Goal: Task Accomplishment & Management: Use online tool/utility

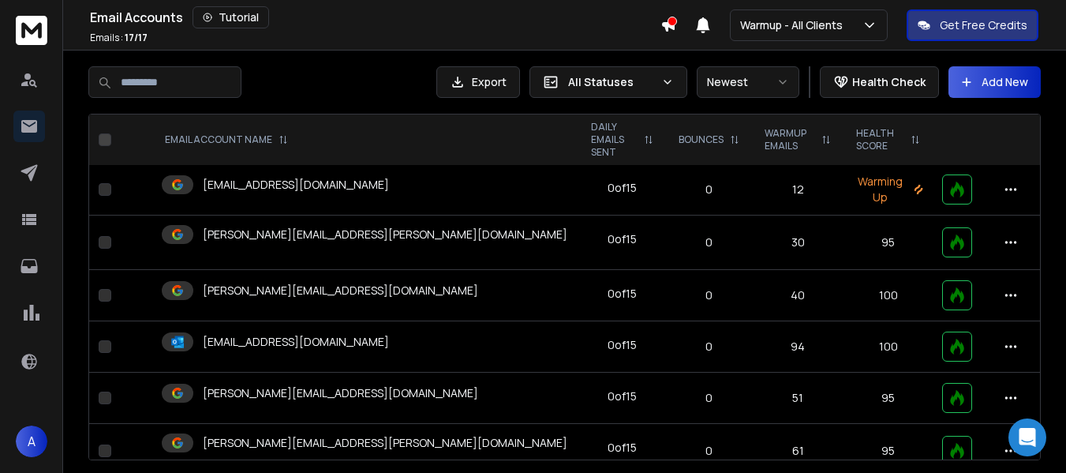
scroll to position [79, 0]
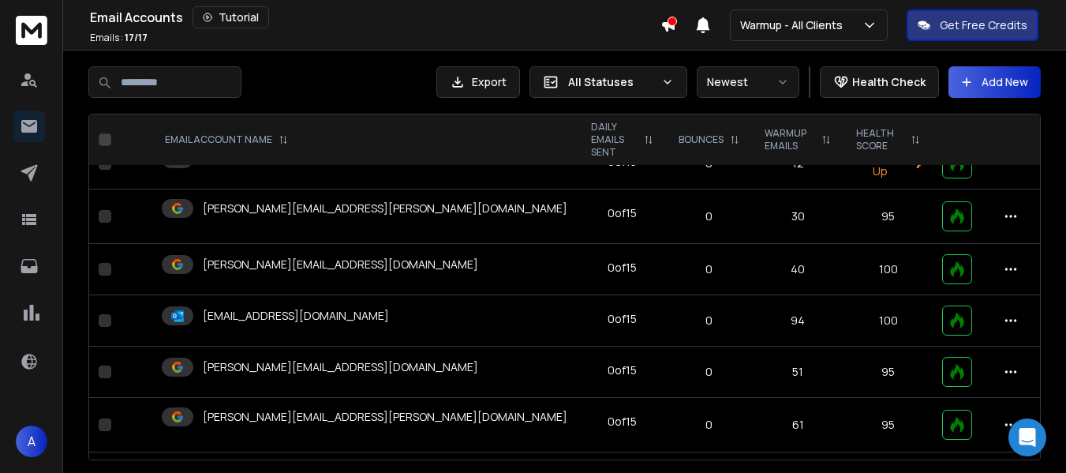
click at [974, 89] on button "Add New" at bounding box center [995, 82] width 92 height 32
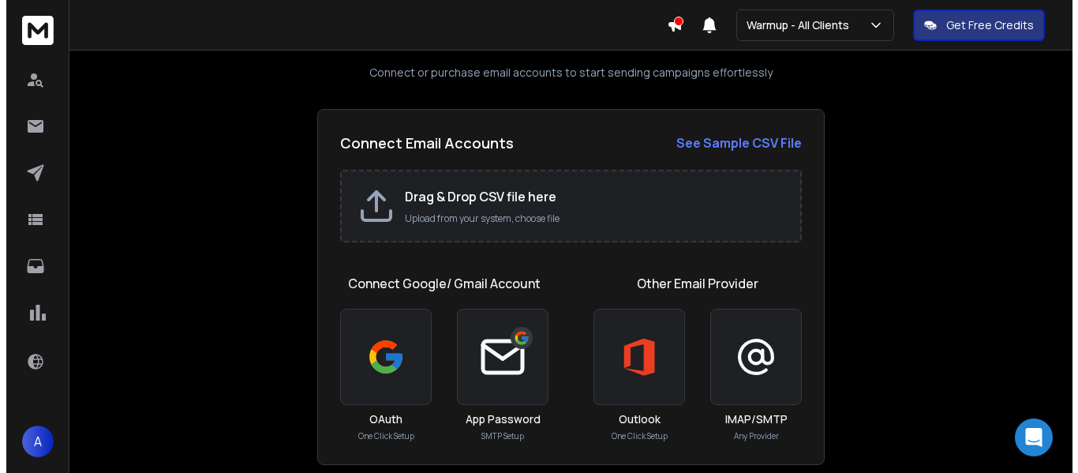
scroll to position [69, 0]
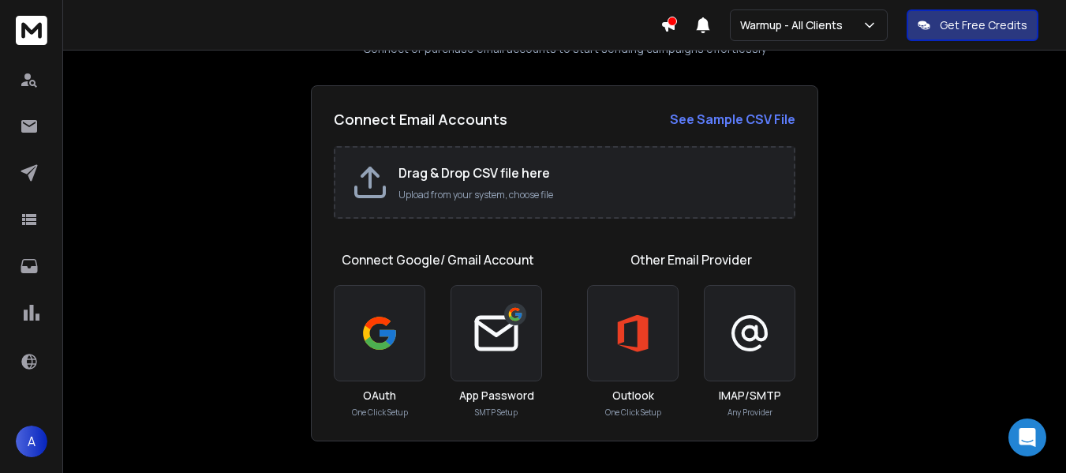
click at [372, 315] on icon at bounding box center [379, 332] width 39 height 47
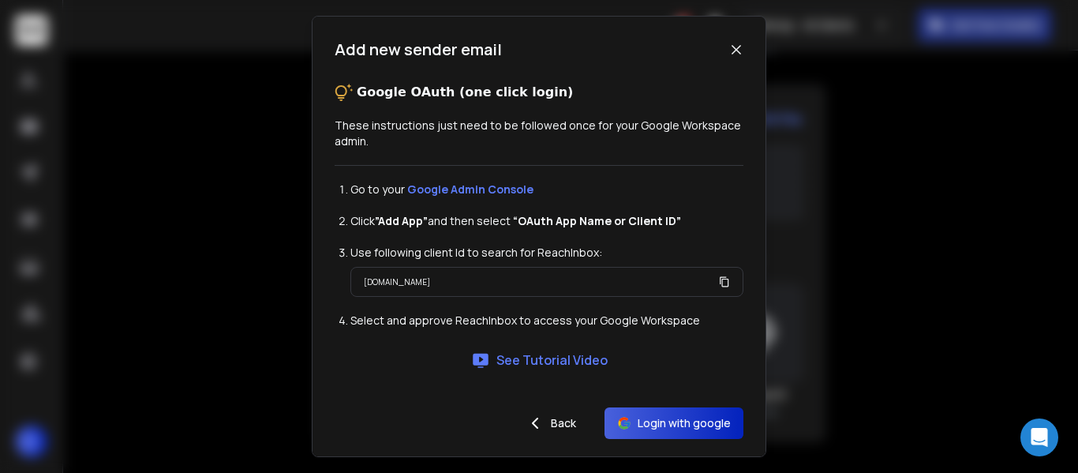
click at [372, 315] on li "Select and approve ReachInbox to access your Google Workspace" at bounding box center [546, 321] width 393 height 16
click at [469, 322] on li "Select and approve ReachInbox to access your Google Workspace" at bounding box center [546, 321] width 393 height 16
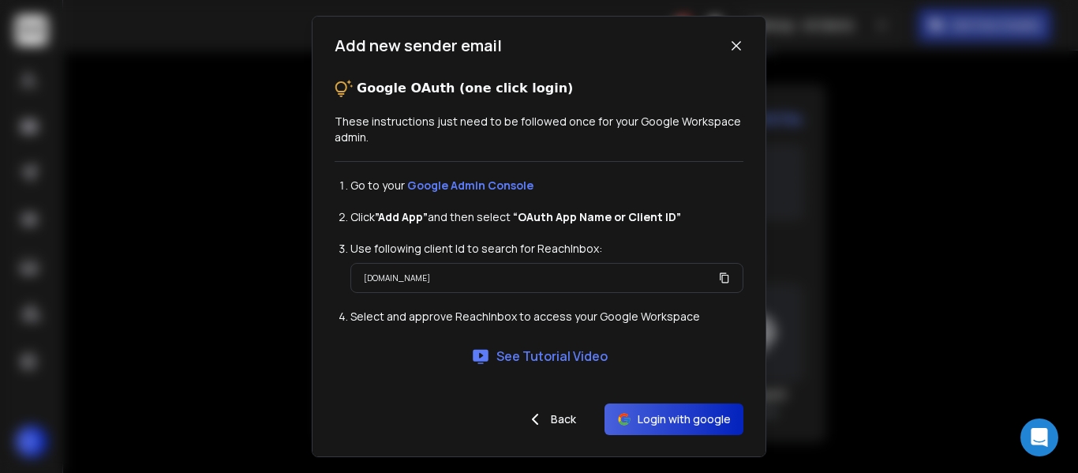
scroll to position [5, 0]
click at [602, 190] on li "Go to your Google Admin Console" at bounding box center [546, 185] width 393 height 16
click at [683, 418] on button "Login with google" at bounding box center [674, 418] width 139 height 32
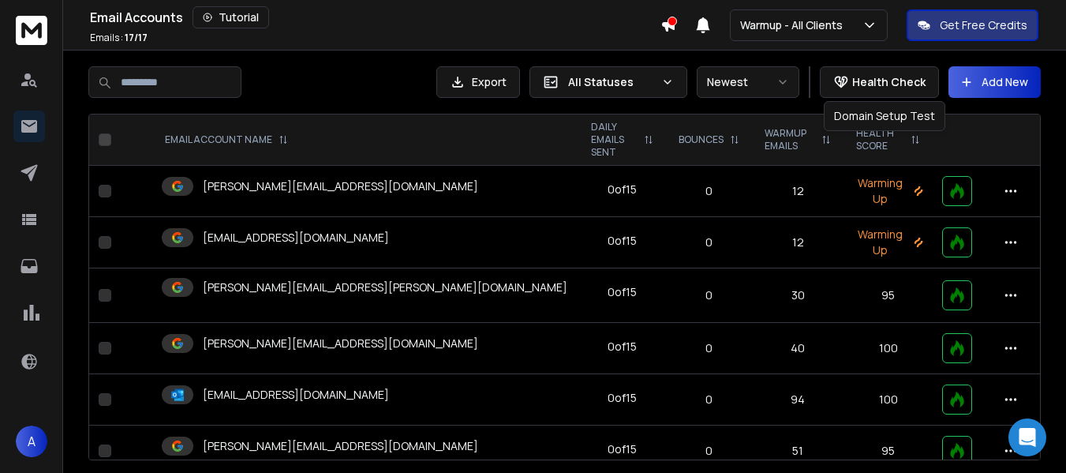
click at [1000, 73] on button "Add New" at bounding box center [995, 82] width 92 height 32
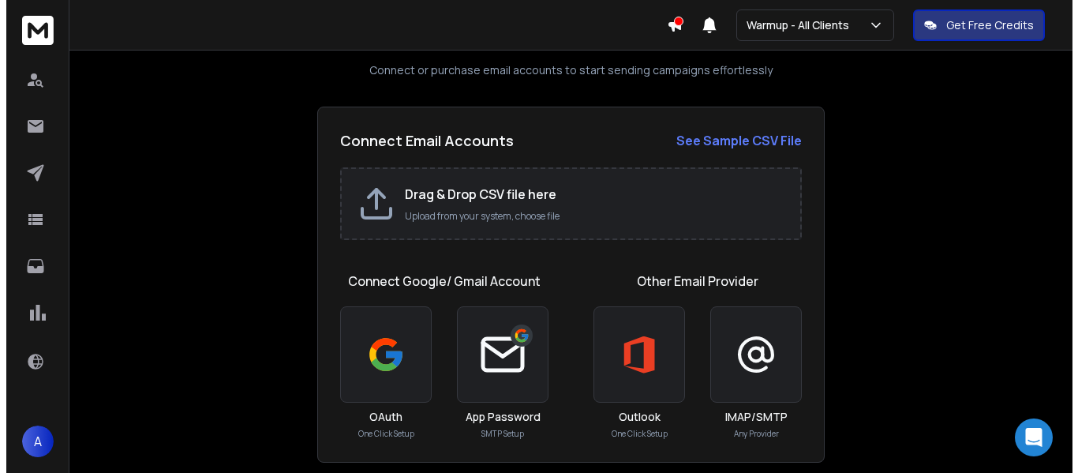
scroll to position [69, 0]
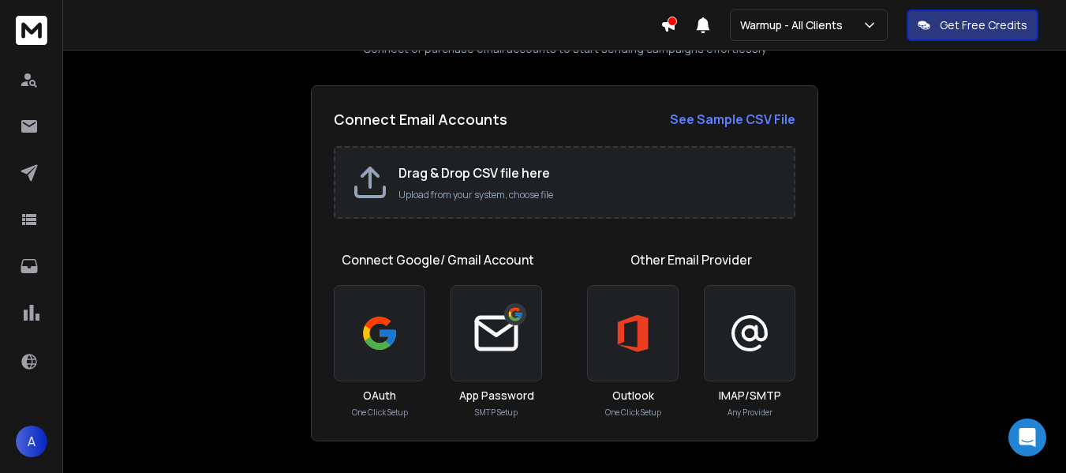
click at [393, 346] on icon at bounding box center [379, 332] width 39 height 47
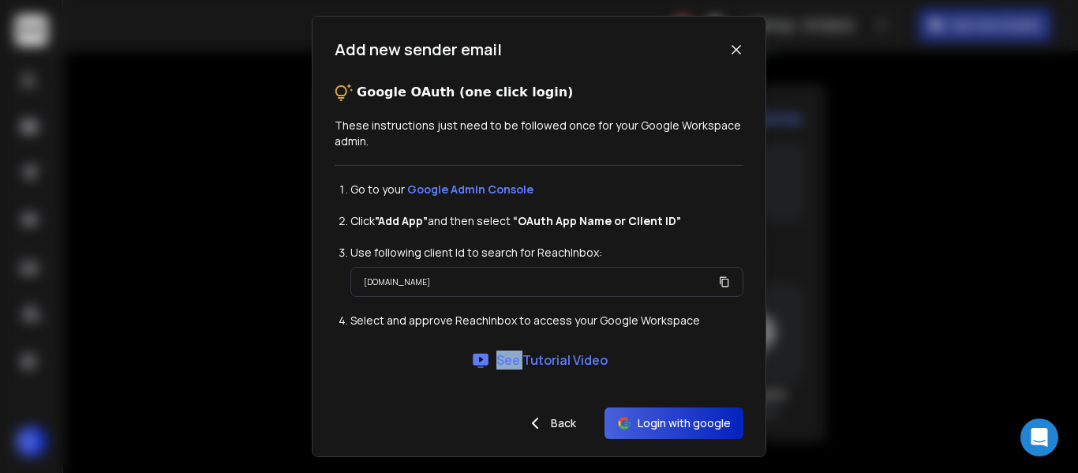
click at [393, 346] on div "Google OAuth (one click login) These instructions just need to be followed once…" at bounding box center [539, 261] width 409 height 356
click at [662, 383] on div "Google OAuth (one click login) These instructions just need to be followed once…" at bounding box center [539, 261] width 409 height 356
click at [659, 431] on button "Login with google" at bounding box center [674, 423] width 139 height 32
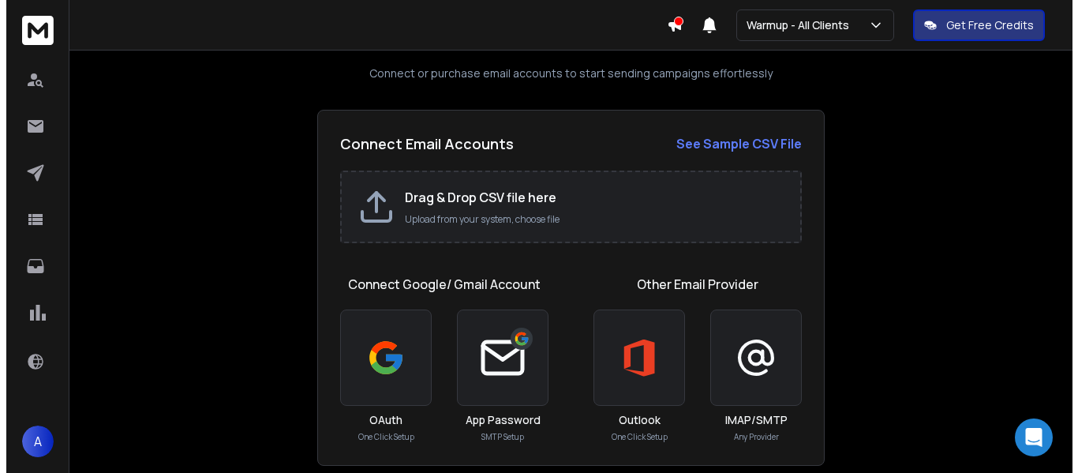
scroll to position [69, 0]
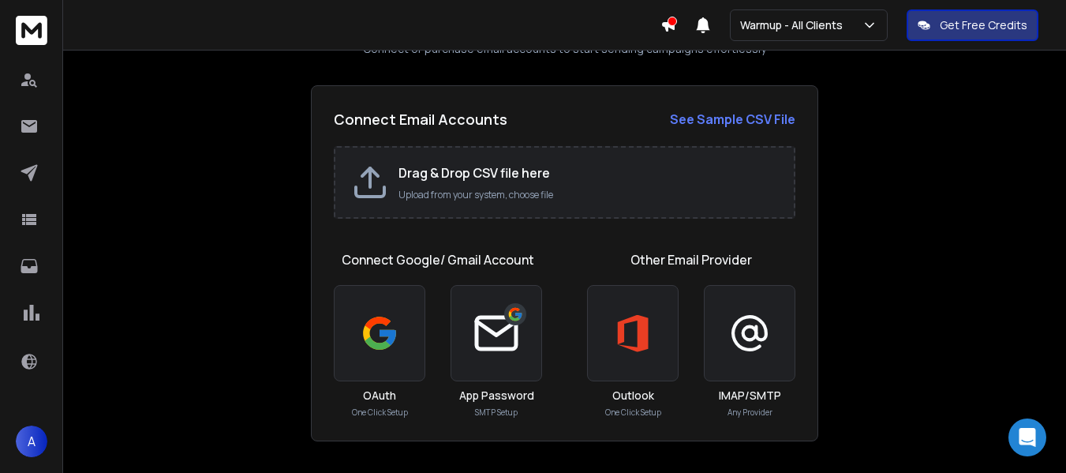
click at [389, 338] on icon at bounding box center [388, 338] width 17 height 16
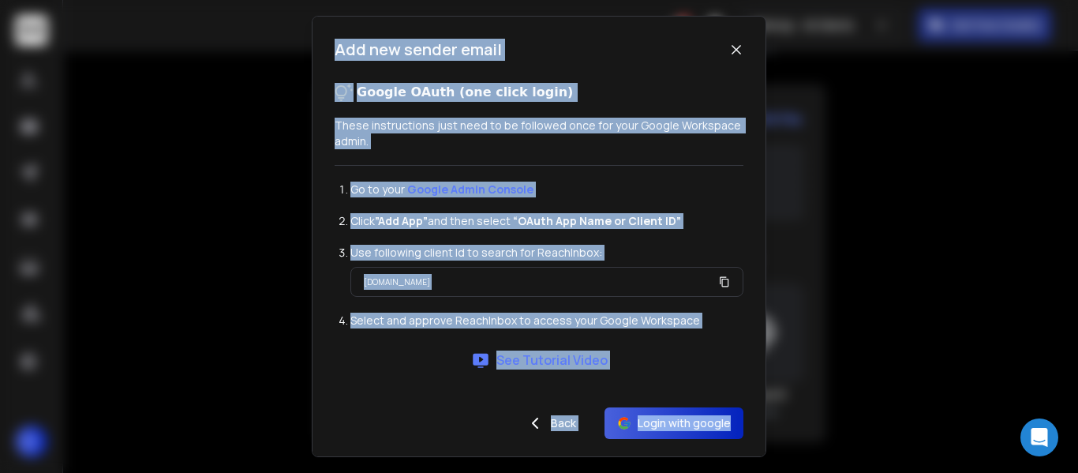
click at [522, 188] on link "Google Admin Console" at bounding box center [470, 189] width 126 height 15
click at [401, 364] on div "See Tutorial Video" at bounding box center [539, 359] width 409 height 19
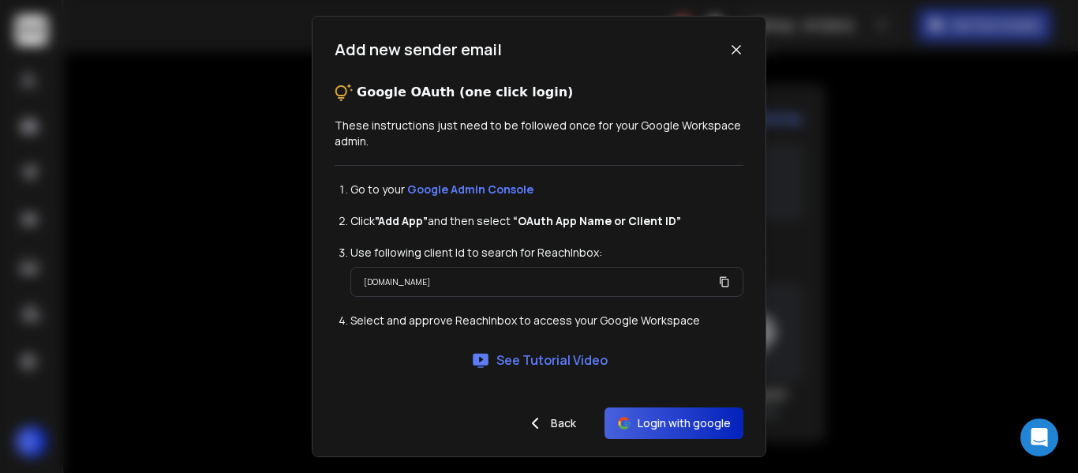
click at [691, 229] on ul "Go to your Google Admin Console Click ”Add App” and then select “OAuth App Name…" at bounding box center [546, 255] width 393 height 147
click at [724, 284] on icon at bounding box center [724, 281] width 11 height 11
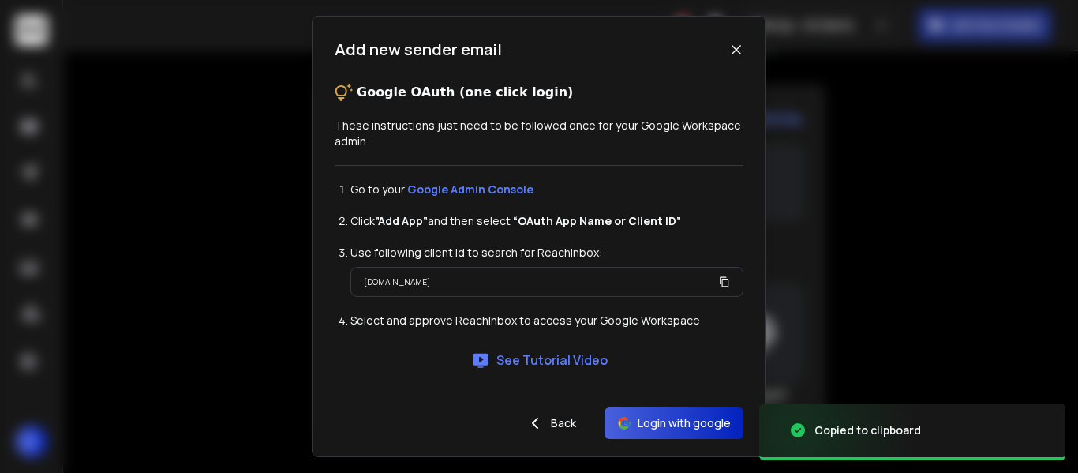
click at [717, 212] on ul "Go to your Google Admin Console Click ”Add App” and then select “OAuth App Name…" at bounding box center [546, 255] width 393 height 147
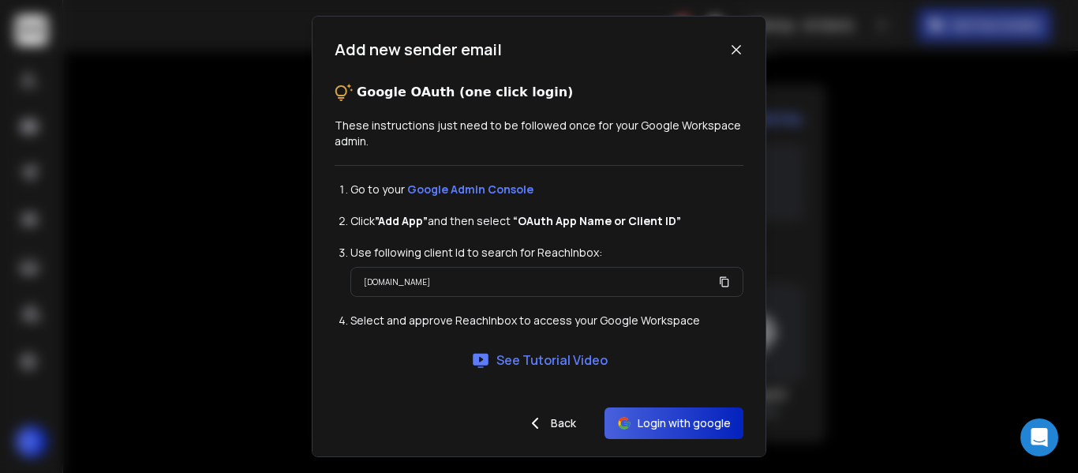
click at [430, 281] on p "[DOMAIN_NAME]" at bounding box center [397, 282] width 66 height 16
click at [467, 273] on div "[DOMAIN_NAME]" at bounding box center [546, 282] width 393 height 30
click at [430, 285] on p "[DOMAIN_NAME]" at bounding box center [397, 282] width 66 height 16
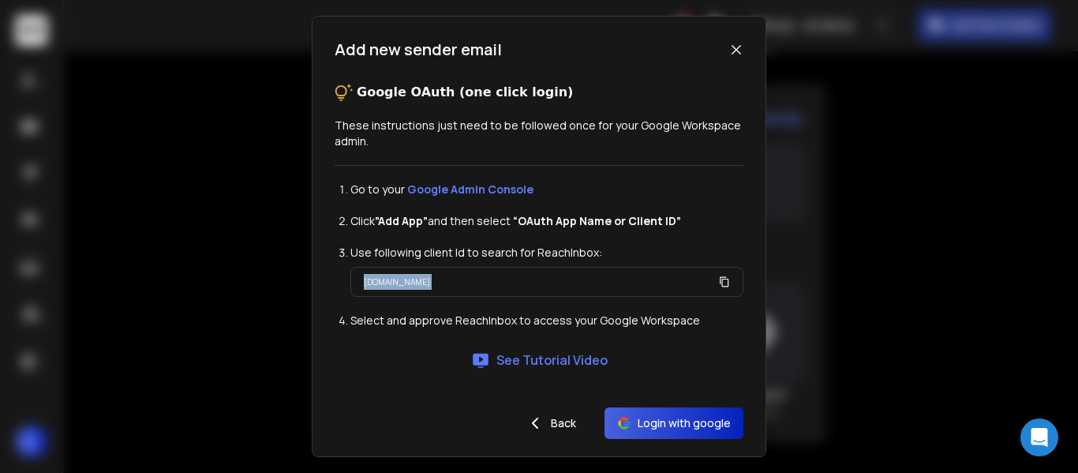
click at [430, 284] on p "[DOMAIN_NAME]" at bounding box center [397, 282] width 66 height 16
click at [726, 283] on icon at bounding box center [724, 281] width 11 height 11
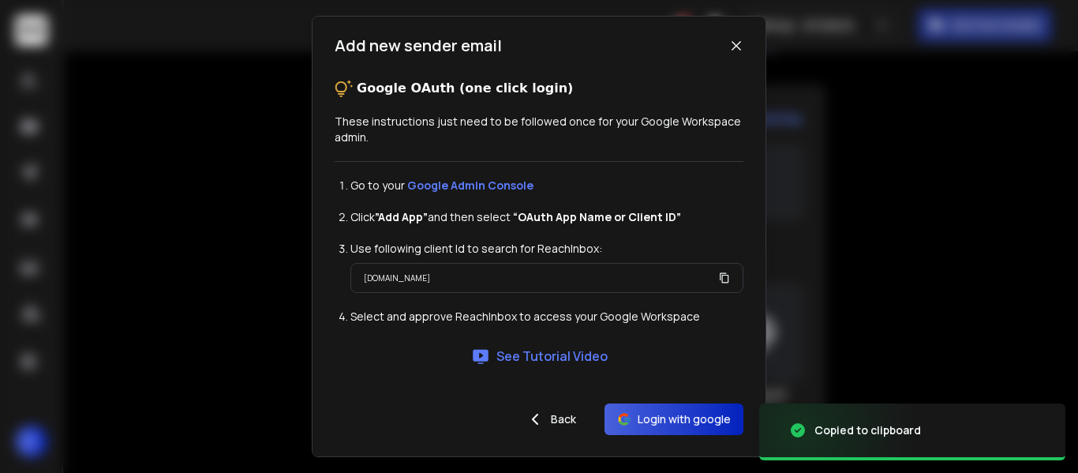
scroll to position [5, 0]
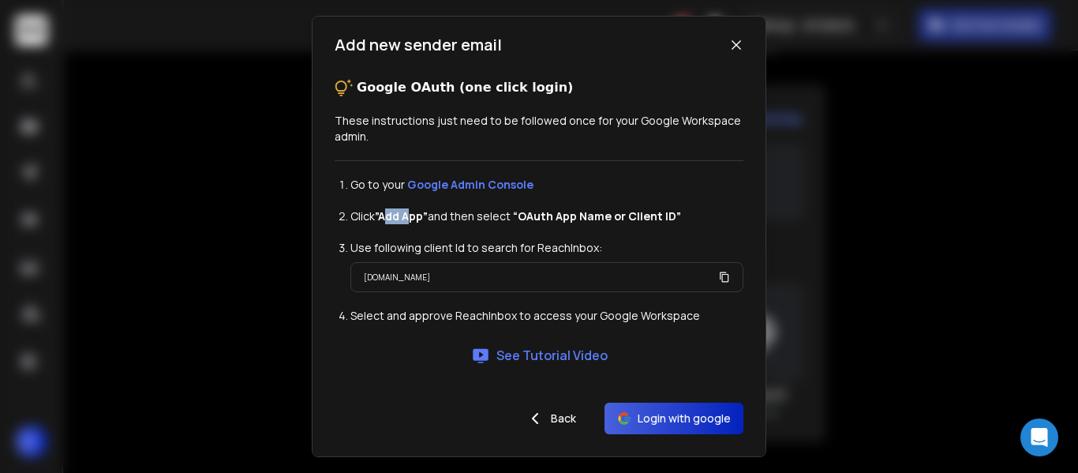
drag, startPoint x: 385, startPoint y: 212, endPoint x: 414, endPoint y: 216, distance: 29.5
click at [414, 216] on strong "”Add App”" at bounding box center [401, 215] width 53 height 15
drag, startPoint x: 414, startPoint y: 216, endPoint x: 391, endPoint y: 213, distance: 23.1
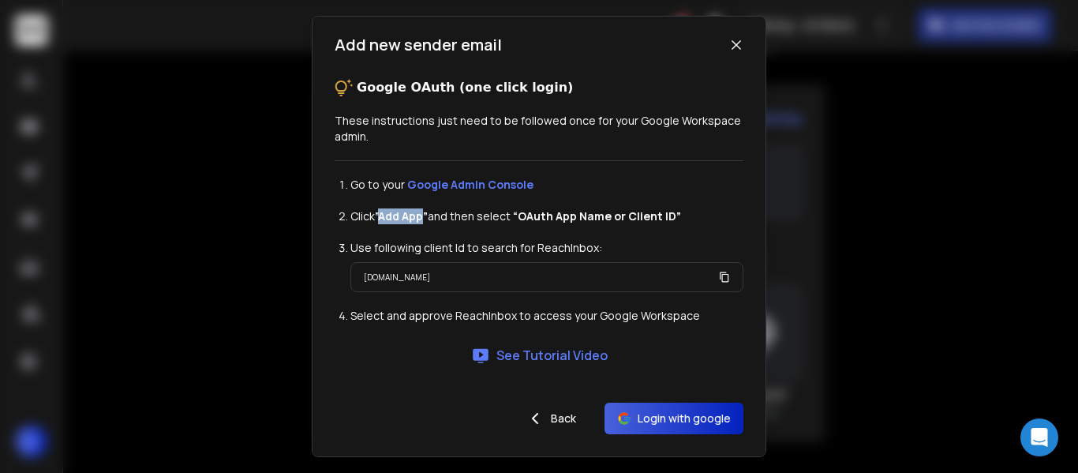
click at [391, 213] on strong "”Add App”" at bounding box center [401, 215] width 53 height 15
drag, startPoint x: 518, startPoint y: 215, endPoint x: 608, endPoint y: 222, distance: 89.5
click at [608, 222] on strong "“OAuth App Name or Client ID”" at bounding box center [597, 215] width 168 height 15
copy strong "OAuth App Name"
click at [515, 249] on li "Use following client Id to search for ReachInbox:" at bounding box center [546, 248] width 393 height 16
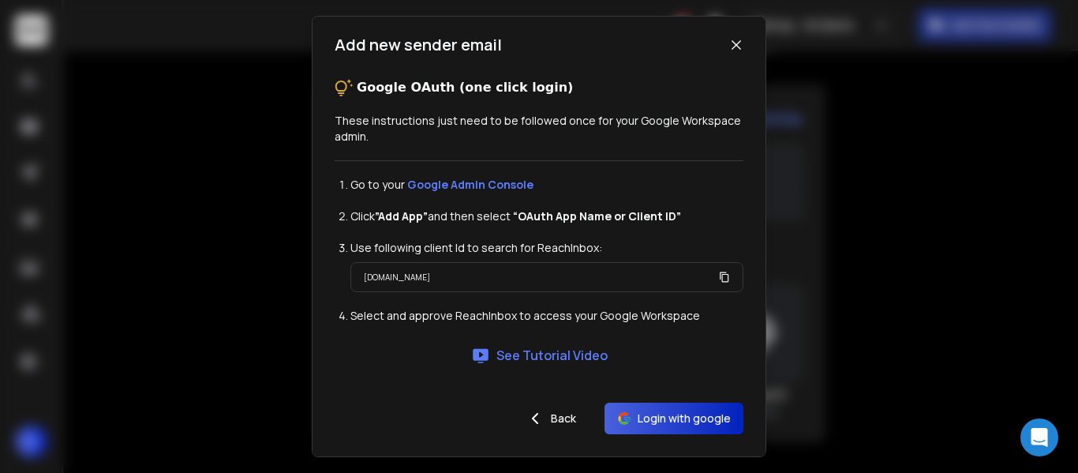
click at [423, 248] on li "Use following client Id to search for ReachInbox:" at bounding box center [546, 248] width 393 height 16
drag, startPoint x: 423, startPoint y: 248, endPoint x: 597, endPoint y: 243, distance: 174.5
click at [597, 243] on li "Use following client Id to search for ReachInbox:" at bounding box center [546, 248] width 393 height 16
click at [602, 243] on li "Use following client Id to search for ReachInbox:" at bounding box center [546, 248] width 393 height 16
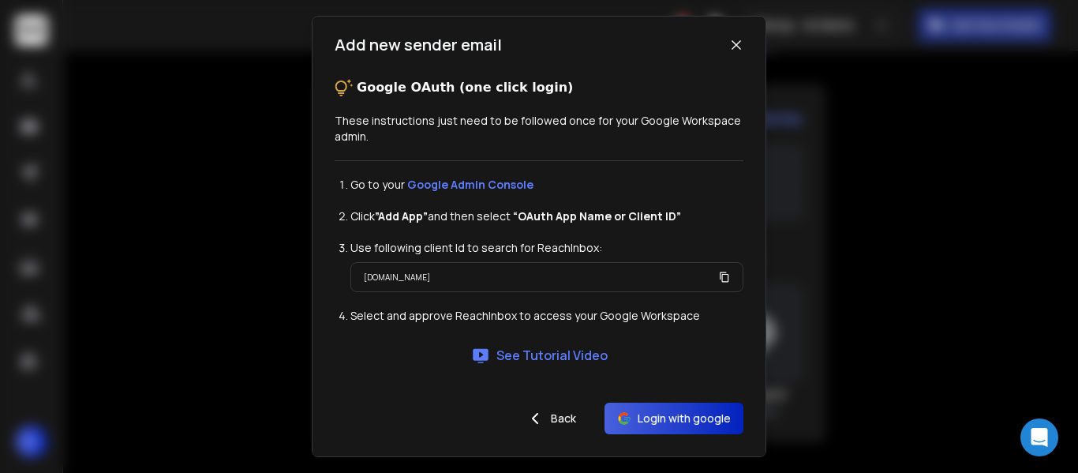
click at [573, 243] on li "Use following client Id to search for ReachInbox:" at bounding box center [546, 248] width 393 height 16
drag, startPoint x: 573, startPoint y: 243, endPoint x: 362, endPoint y: 253, distance: 211.0
click at [362, 253] on li "Use following client Id to search for ReachInbox:" at bounding box center [546, 248] width 393 height 16
click at [739, 36] on div "Add new sender email" at bounding box center [539, 45] width 409 height 22
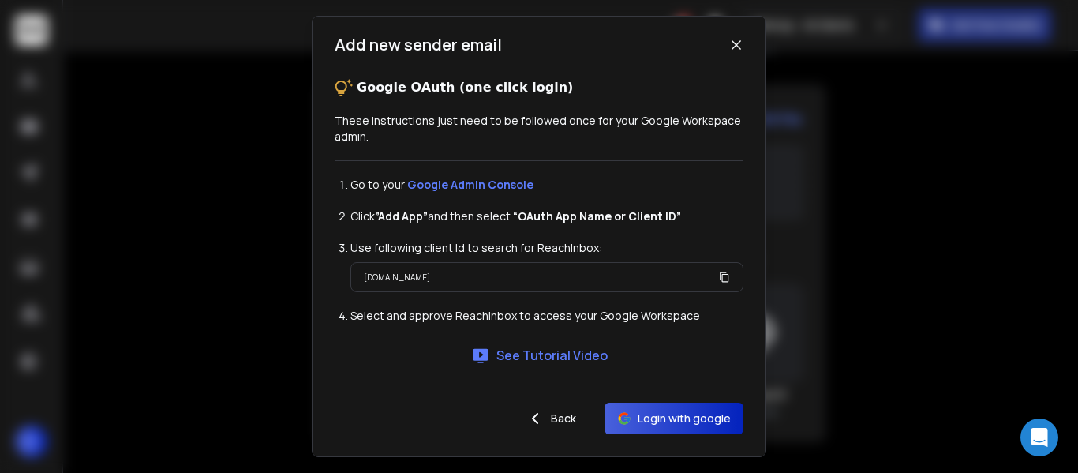
click at [733, 50] on icon at bounding box center [736, 45] width 14 height 14
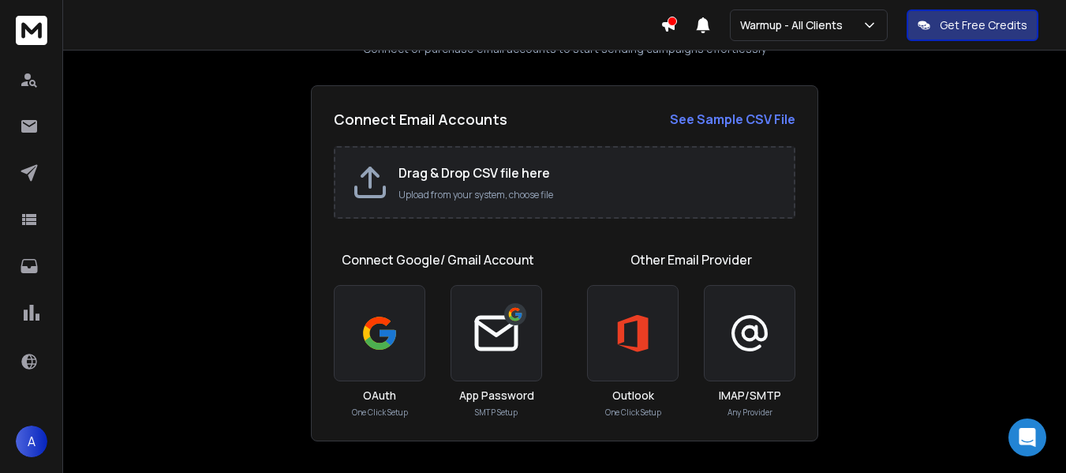
click at [381, 326] on icon at bounding box center [379, 332] width 39 height 47
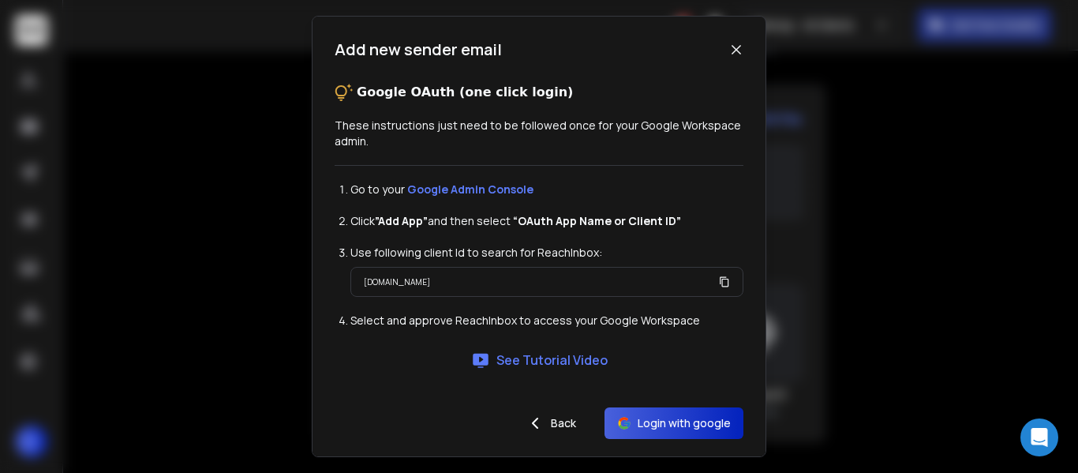
click at [670, 417] on button "Login with google" at bounding box center [674, 423] width 139 height 32
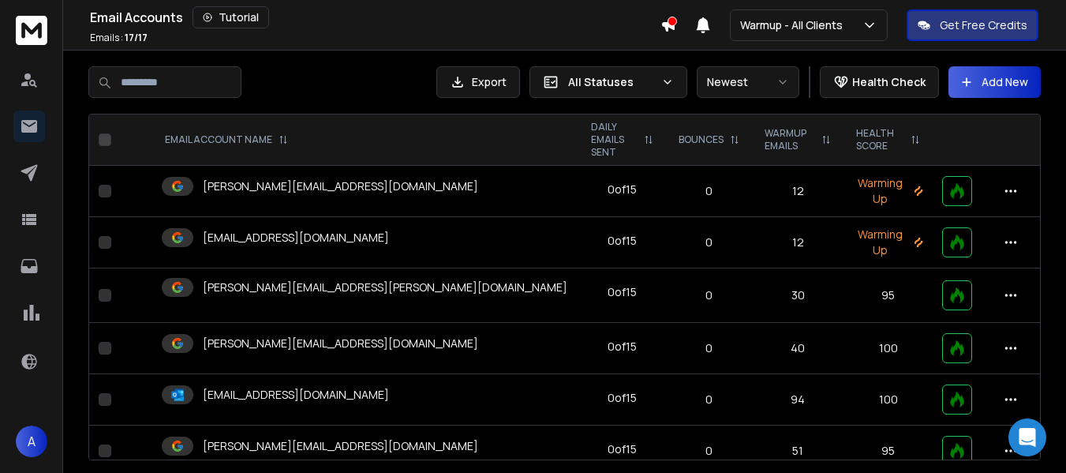
click at [990, 65] on div "Export All Statuses Newest Health Check Add New EMAIL ACCOUNT NAME DAILY EMAILS…" at bounding box center [564, 263] width 1003 height 425
click at [999, 90] on button "Add New" at bounding box center [995, 82] width 92 height 32
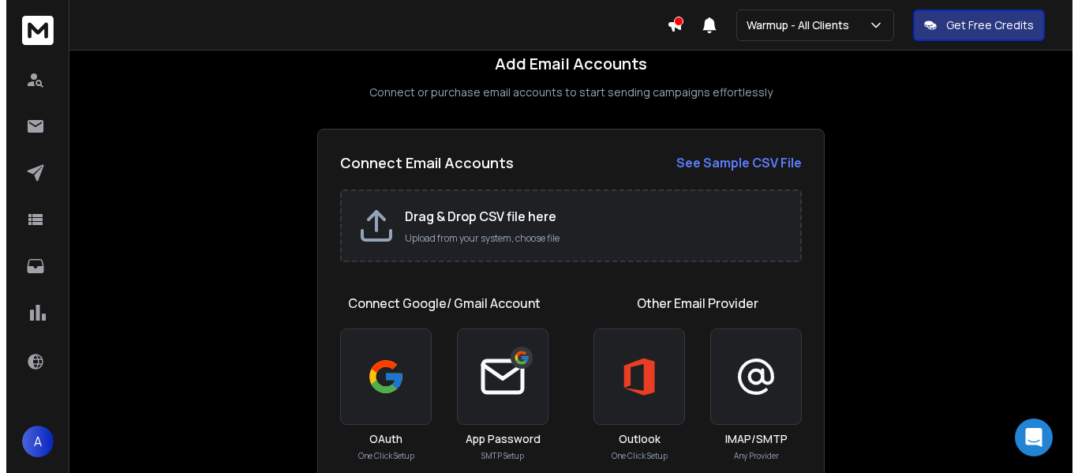
scroll to position [69, 0]
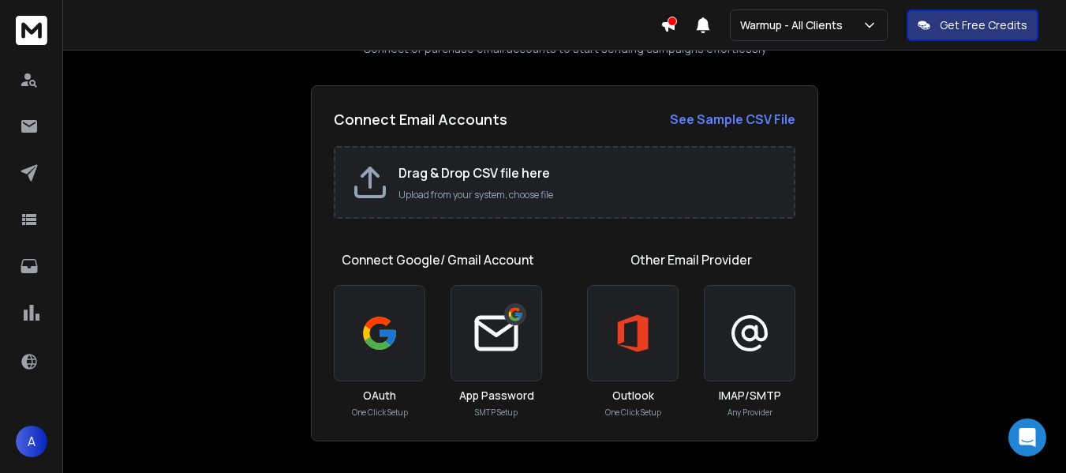
click at [399, 345] on icon at bounding box center [379, 332] width 39 height 47
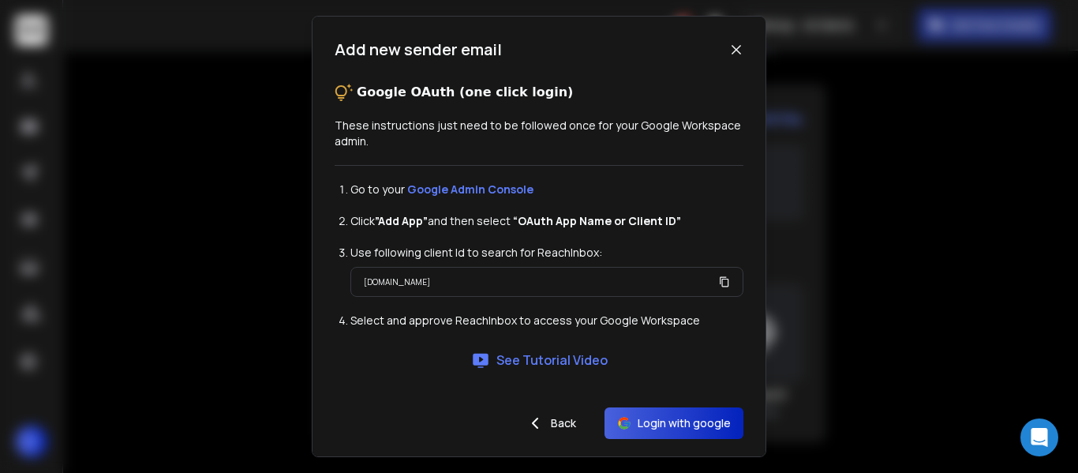
click at [467, 185] on link "Google Admin Console" at bounding box center [470, 189] width 126 height 15
click at [528, 365] on link "See Tutorial Video" at bounding box center [539, 359] width 137 height 19
click at [687, 242] on ul "Go to your Google Admin Console Click ”Add App” and then select “OAuth App Name…" at bounding box center [546, 255] width 393 height 147
click at [722, 279] on icon at bounding box center [724, 282] width 9 height 10
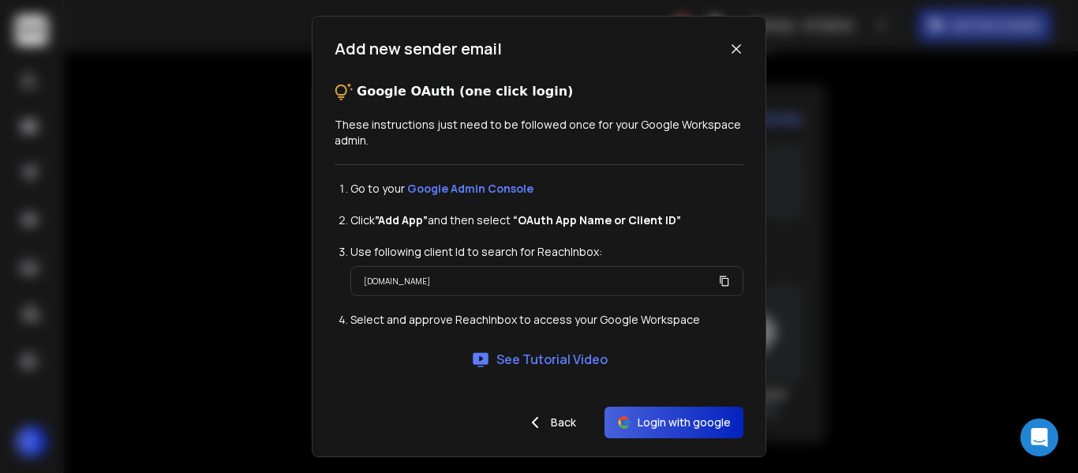
scroll to position [0, 0]
click at [430, 284] on p "[DOMAIN_NAME]" at bounding box center [397, 282] width 66 height 16
drag, startPoint x: 547, startPoint y: 283, endPoint x: 319, endPoint y: 282, distance: 228.1
click at [319, 282] on div "Add new sender email Google OAuth (one click login) These instructions just nee…" at bounding box center [539, 236] width 455 height 441
click at [430, 286] on p "[DOMAIN_NAME]" at bounding box center [397, 282] width 66 height 16
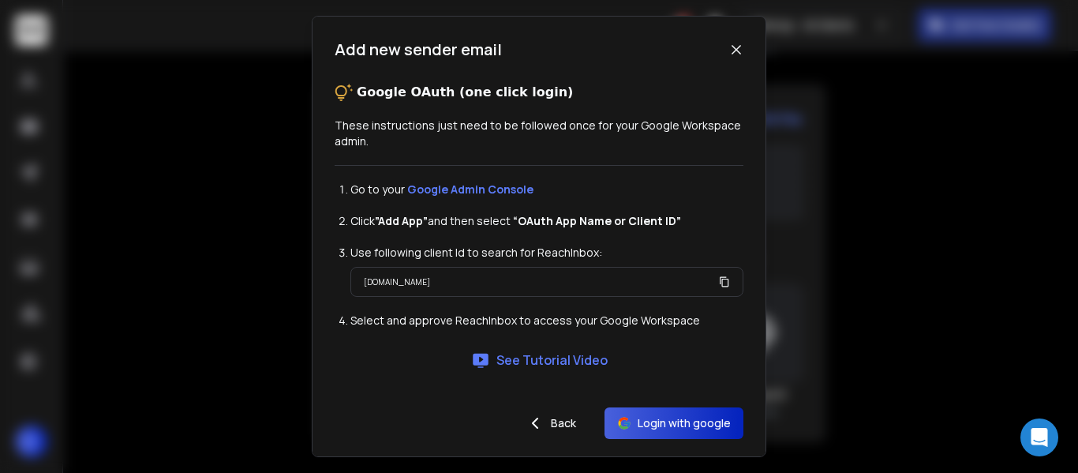
click at [430, 286] on p "[DOMAIN_NAME]" at bounding box center [397, 282] width 66 height 16
